Goal: Task Accomplishment & Management: Use online tool/utility

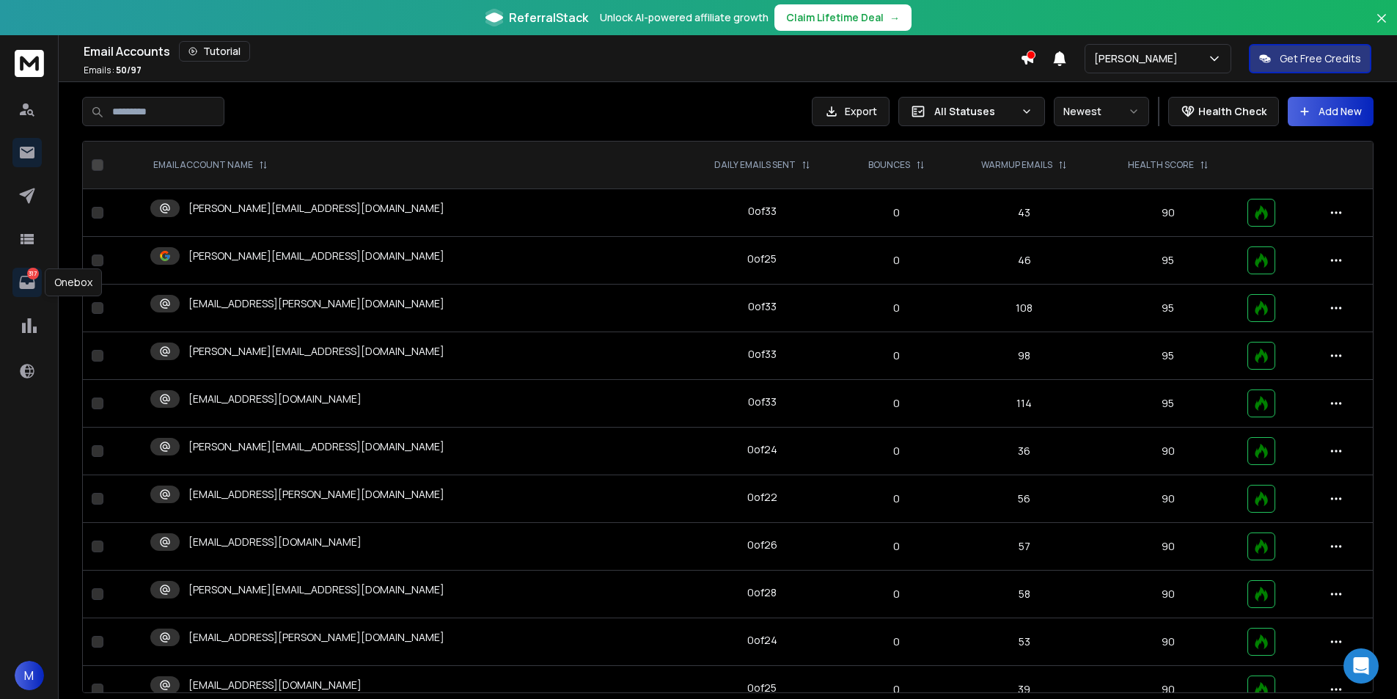
click at [21, 282] on icon at bounding box center [27, 283] width 18 height 18
click at [23, 188] on icon at bounding box center [27, 196] width 18 height 18
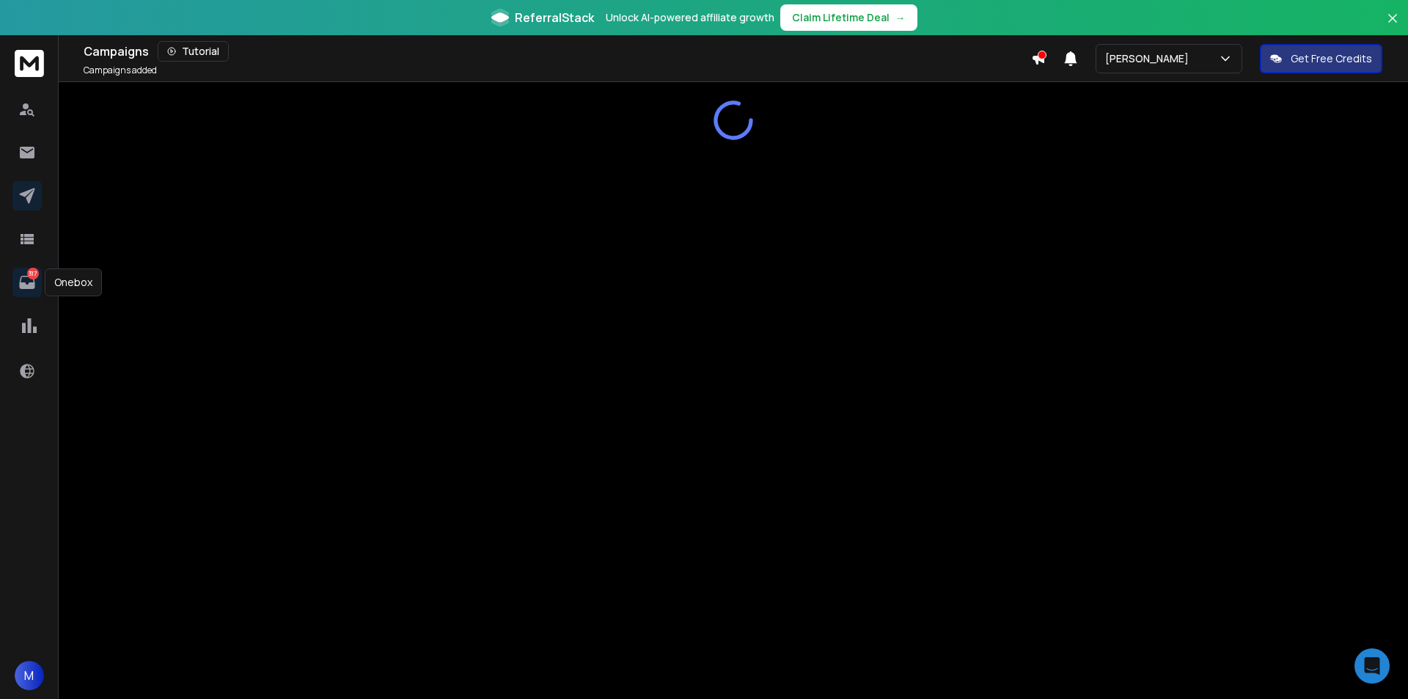
click at [32, 286] on icon at bounding box center [26, 282] width 15 height 13
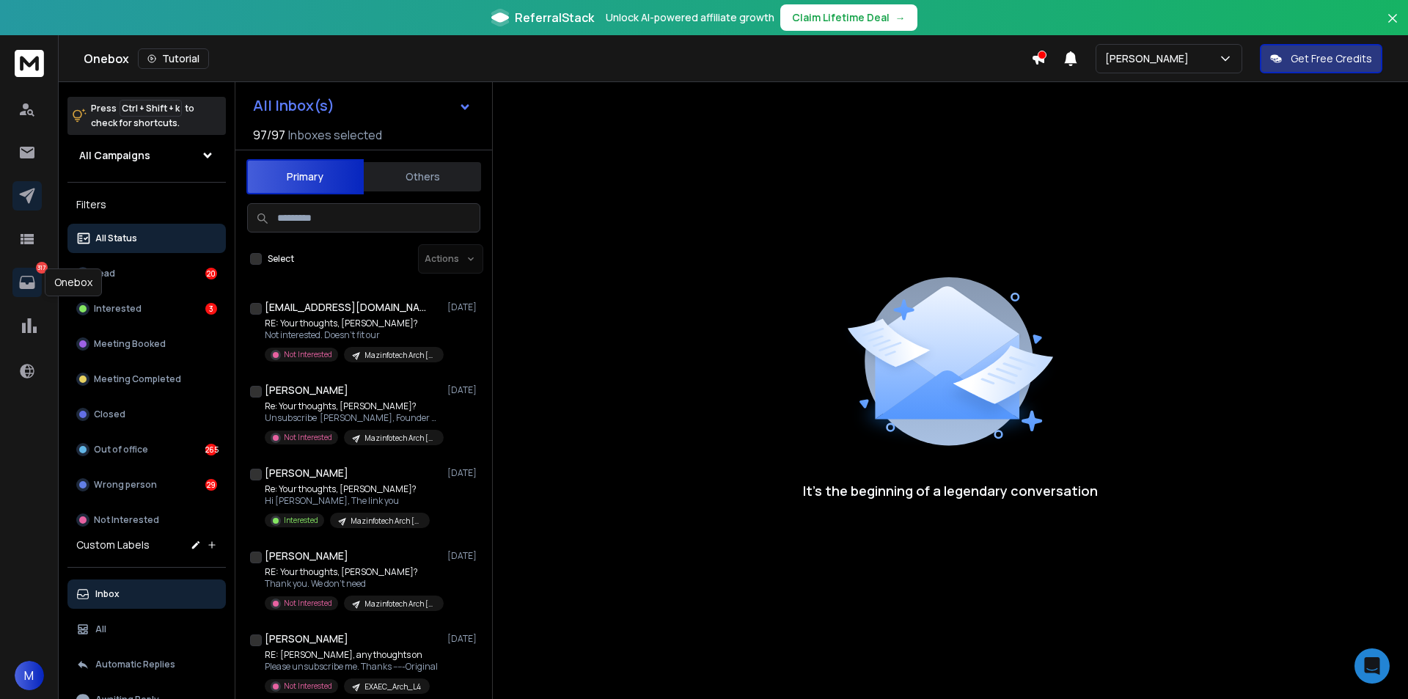
click at [40, 202] on link at bounding box center [26, 195] width 29 height 29
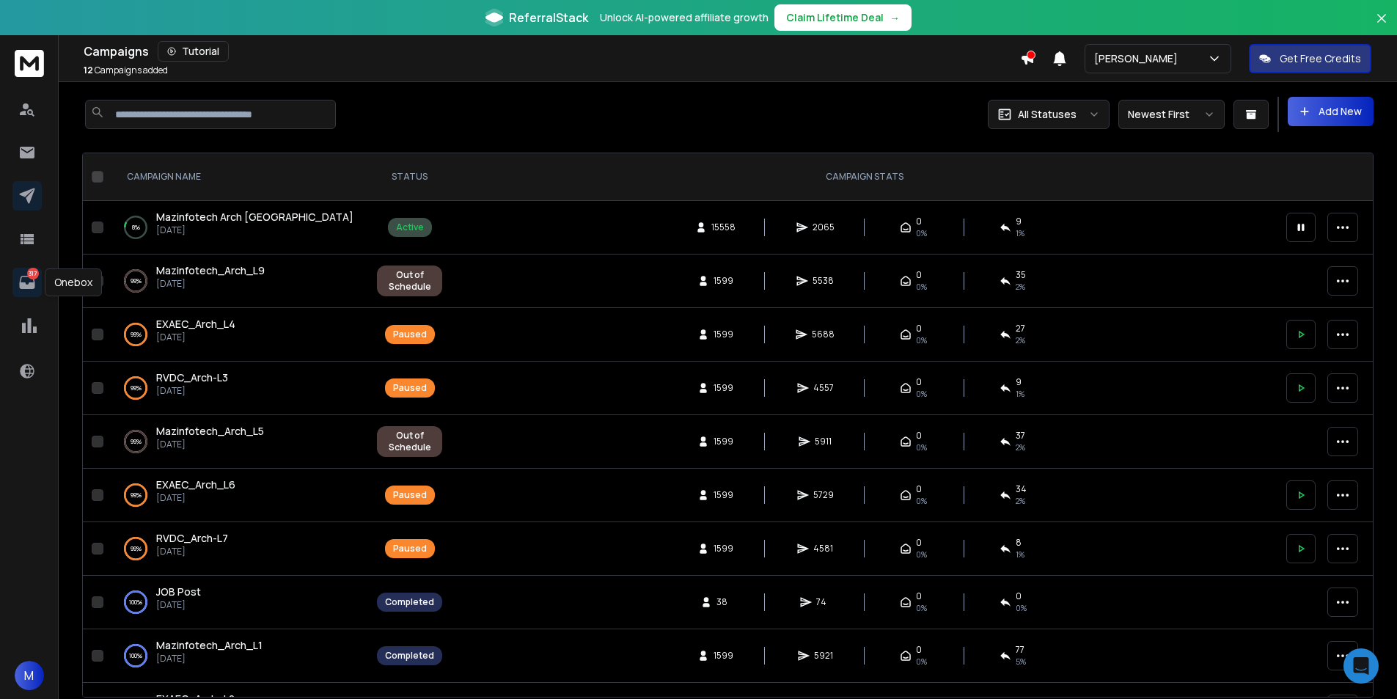
click at [29, 292] on link "317" at bounding box center [26, 282] width 29 height 29
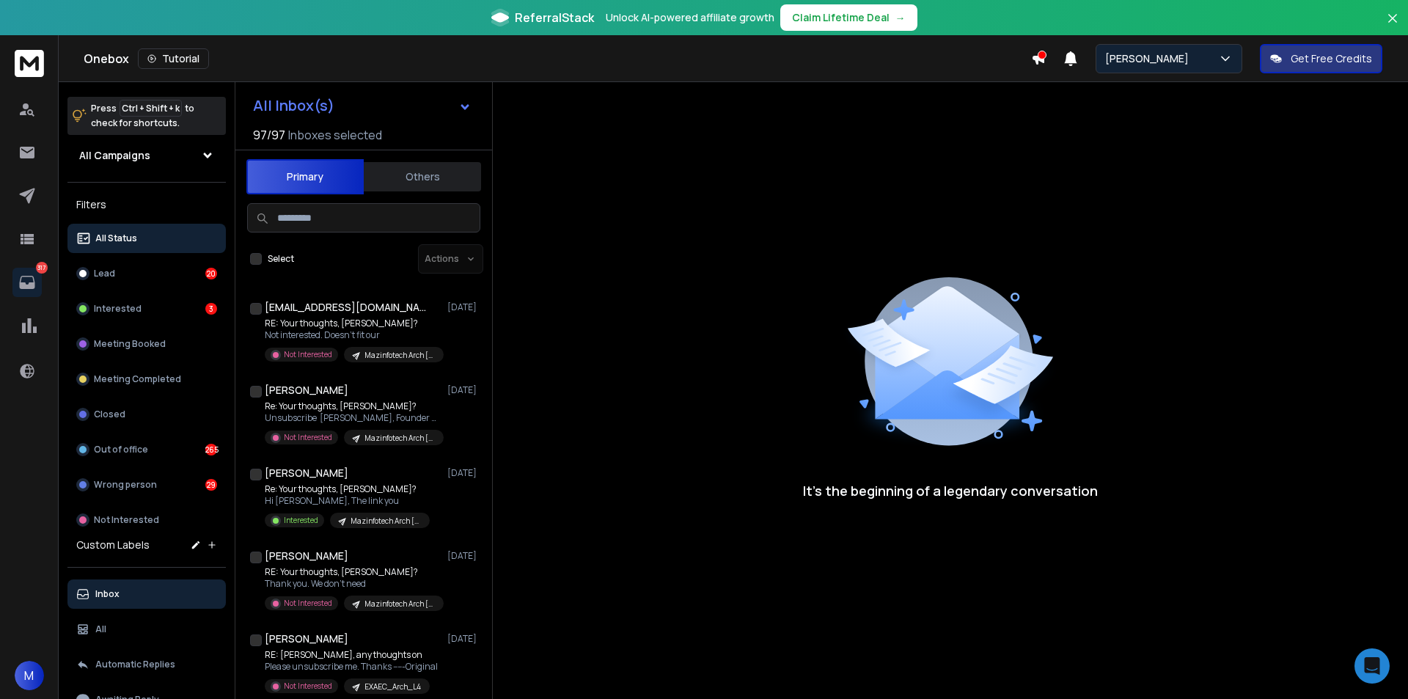
click at [1233, 56] on icon "button" at bounding box center [1225, 58] width 15 height 15
click at [25, 199] on icon at bounding box center [27, 196] width 18 height 18
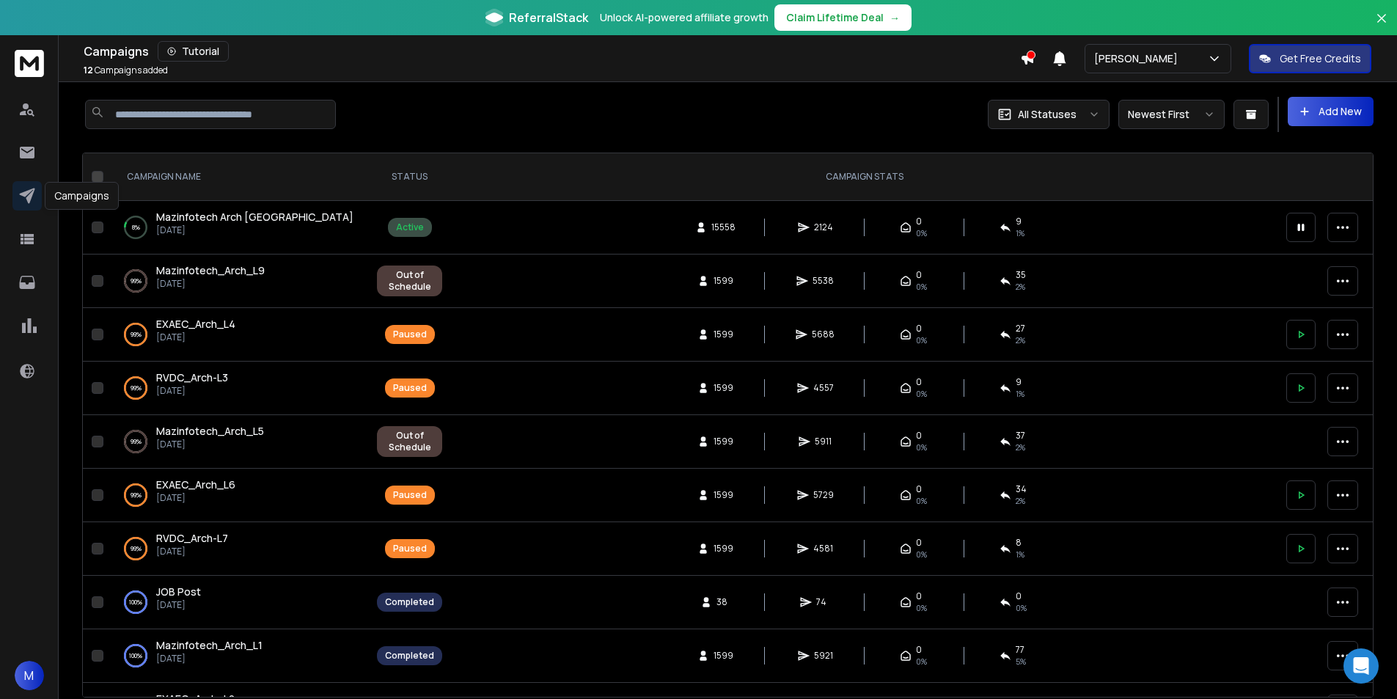
click at [34, 193] on icon at bounding box center [27, 196] width 18 height 18
click at [32, 287] on icon at bounding box center [26, 282] width 15 height 13
